Goal: Task Accomplishment & Management: Use online tool/utility

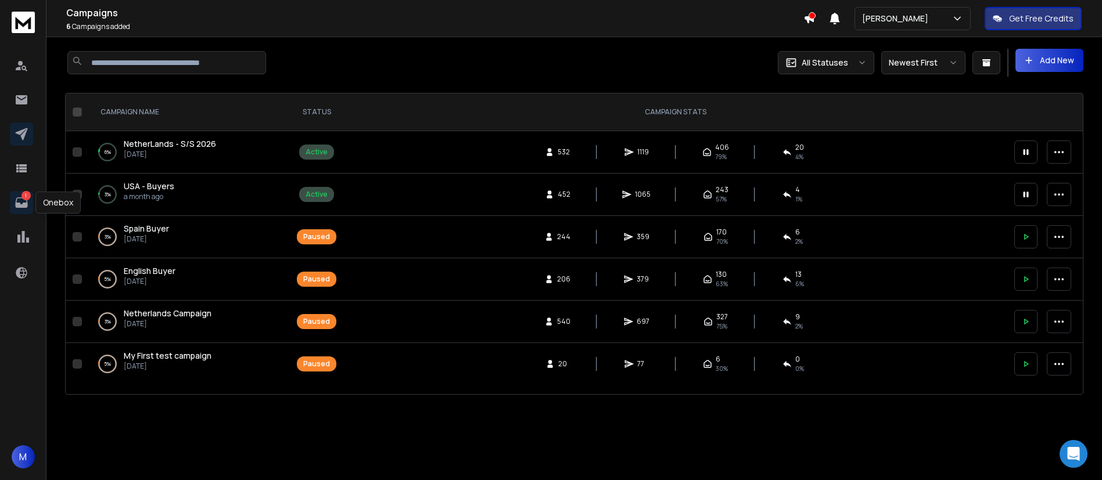
click at [24, 199] on p "1" at bounding box center [25, 195] width 9 height 9
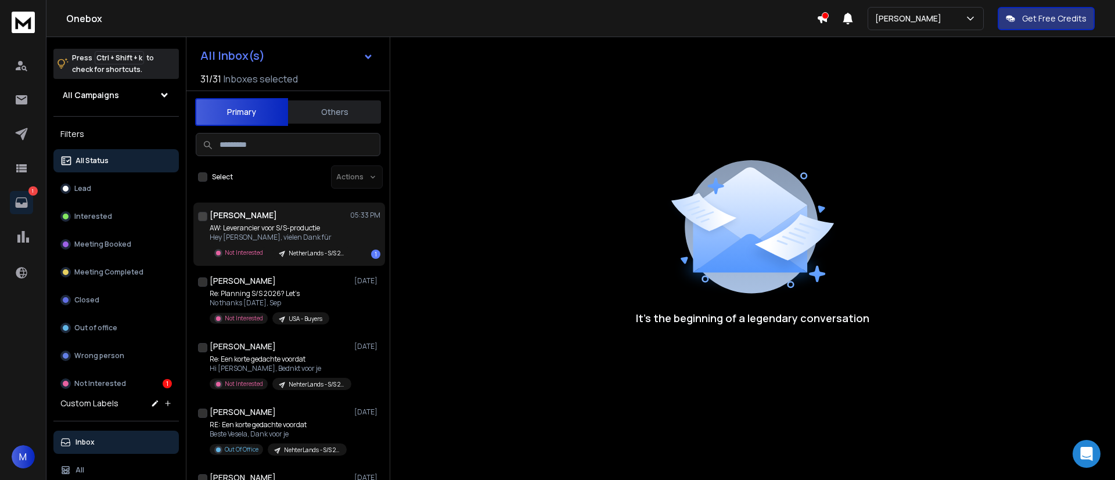
click at [264, 233] on p "Hey [PERSON_NAME], vielen Dank für" at bounding box center [279, 237] width 139 height 9
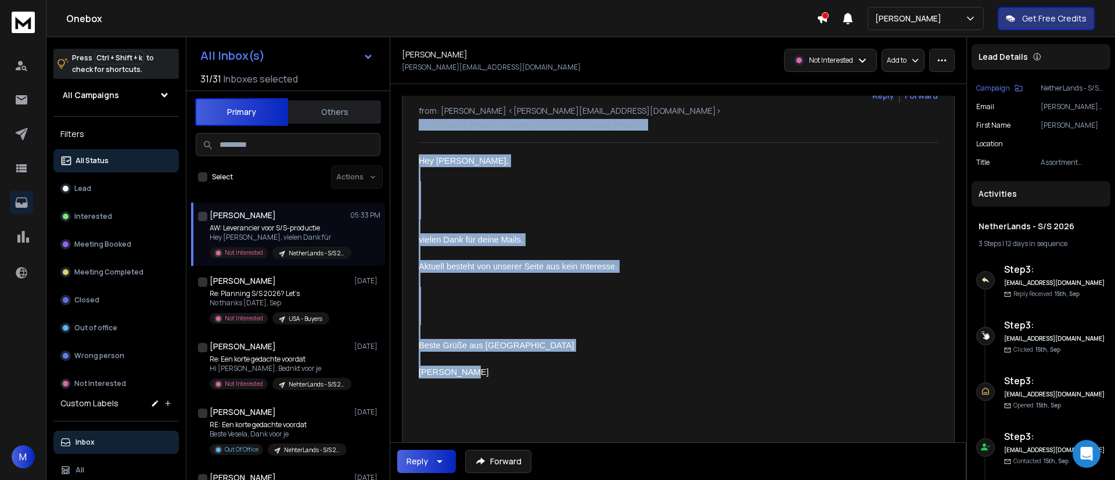
scroll to position [57, 0]
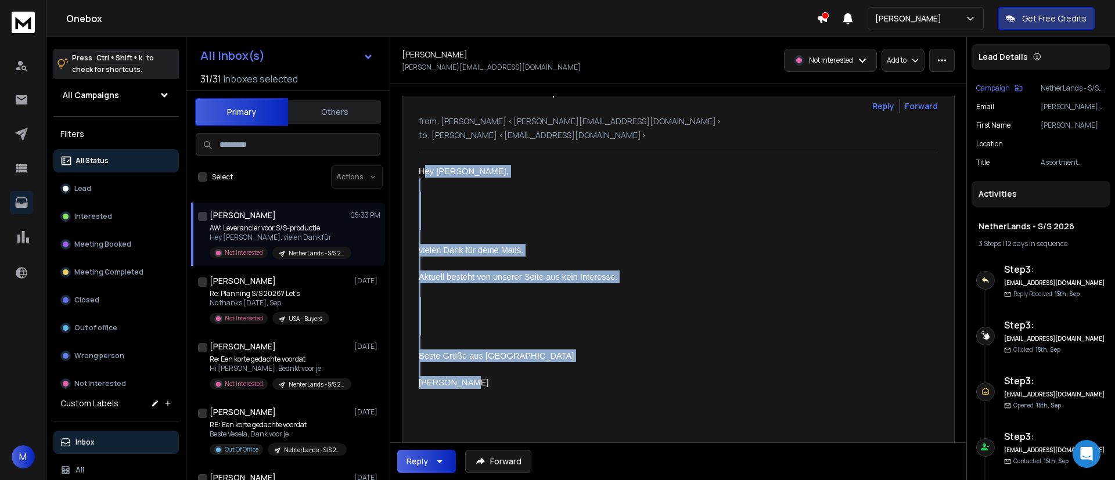
drag, startPoint x: 465, startPoint y: 333, endPoint x: 416, endPoint y: 184, distance: 157.0
copy div "Hey [PERSON_NAME], vielen Dank für deine Mails. Aktuell besteht von unserer Sei…"
